Goal: Check status: Check status

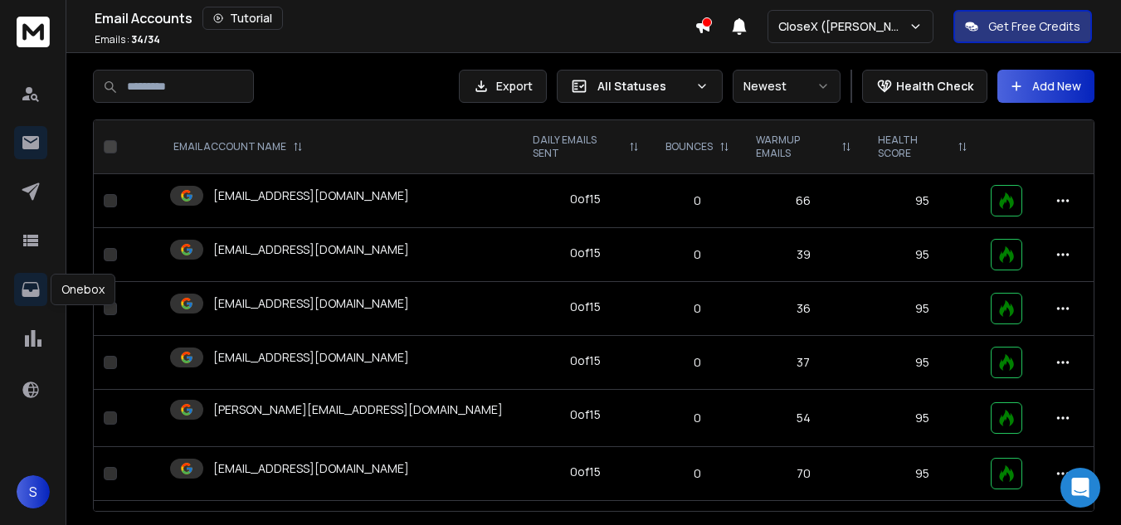
click at [30, 285] on icon at bounding box center [31, 290] width 20 height 20
click at [34, 196] on icon at bounding box center [30, 191] width 17 height 17
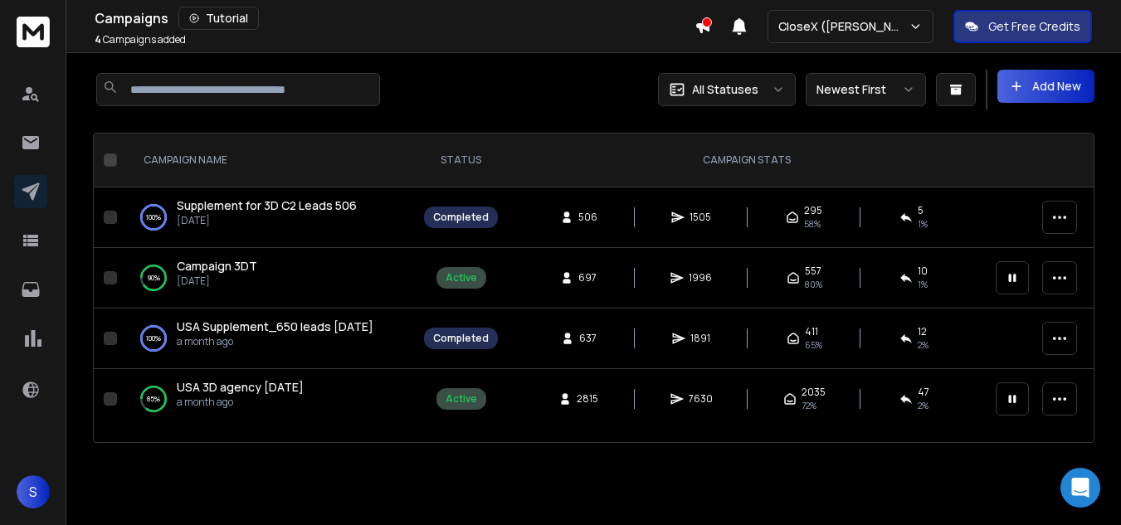
click at [298, 402] on p "a month ago" at bounding box center [240, 402] width 127 height 13
